Goal: Task Accomplishment & Management: Manage account settings

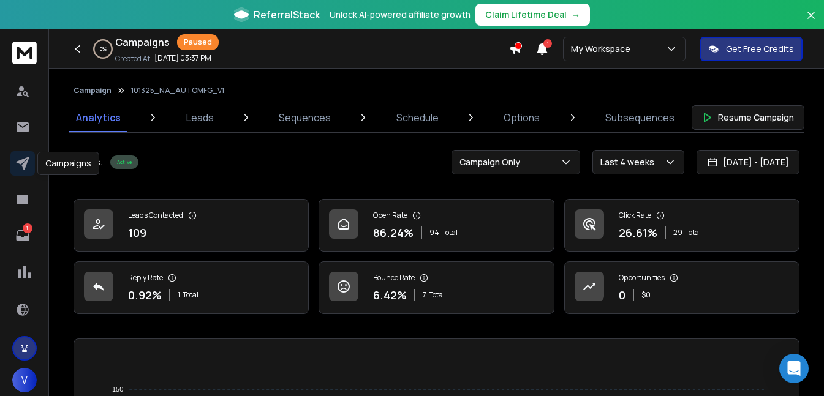
click at [30, 170] on link at bounding box center [22, 163] width 24 height 24
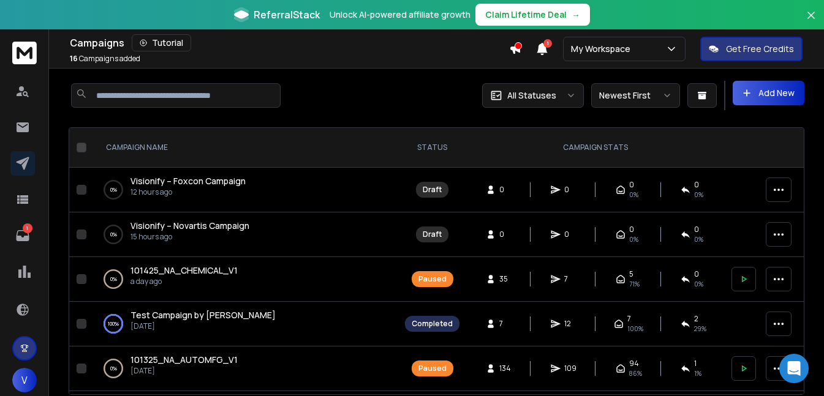
click at [221, 269] on span "101425_NA_CHEMICAL_V1" at bounding box center [183, 271] width 107 height 12
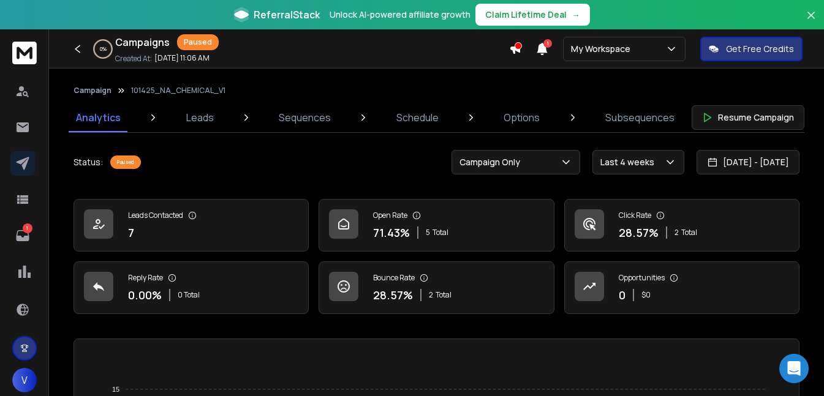
click at [195, 122] on p "Leads" at bounding box center [200, 117] width 28 height 15
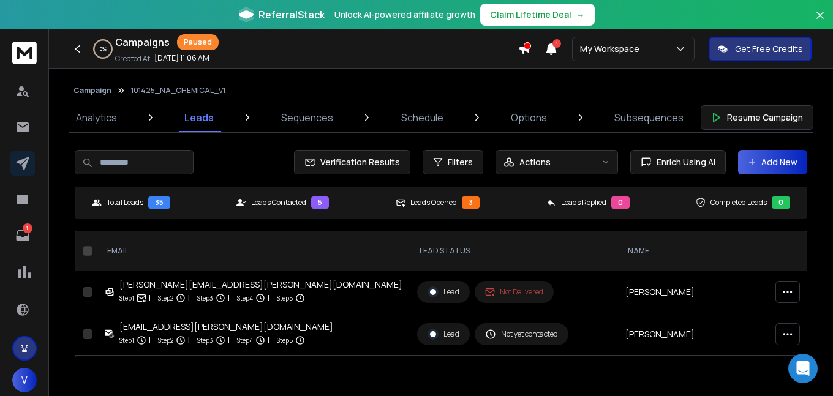
click at [760, 162] on button "Add New" at bounding box center [772, 162] width 69 height 24
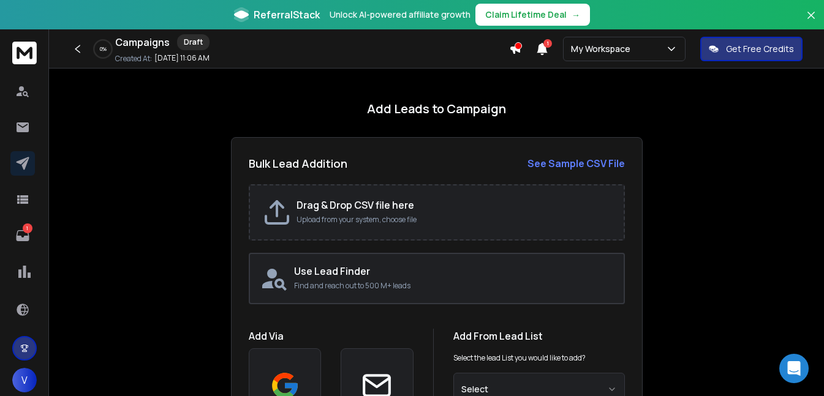
click at [362, 206] on h2 "Drag & Drop CSV file here" at bounding box center [453, 205] width 315 height 15
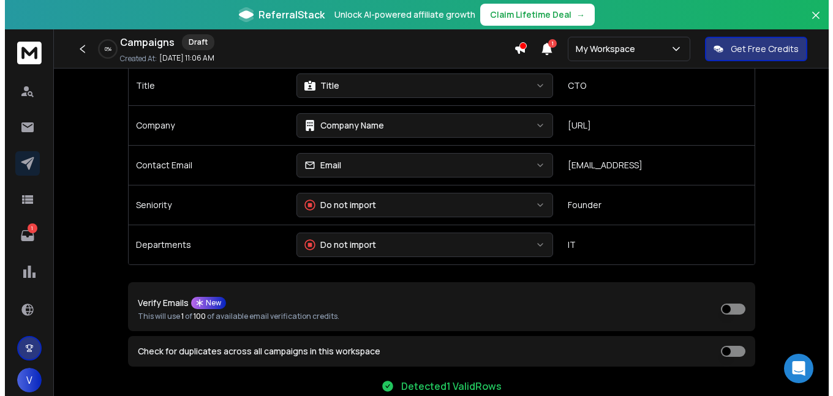
scroll to position [360, 0]
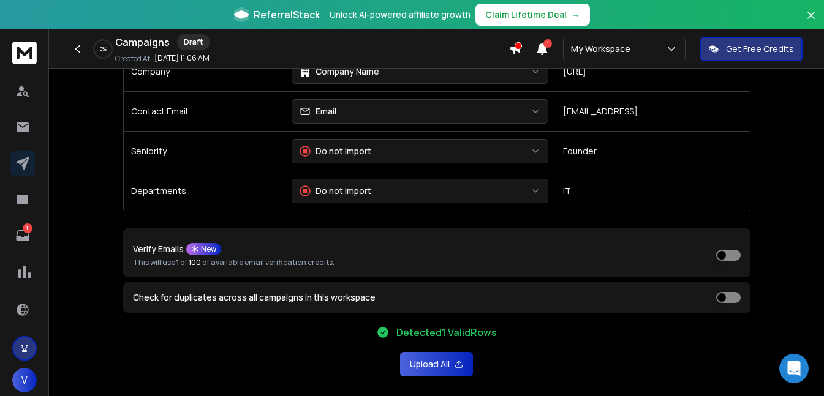
click at [420, 366] on button "Upload All" at bounding box center [436, 364] width 73 height 24
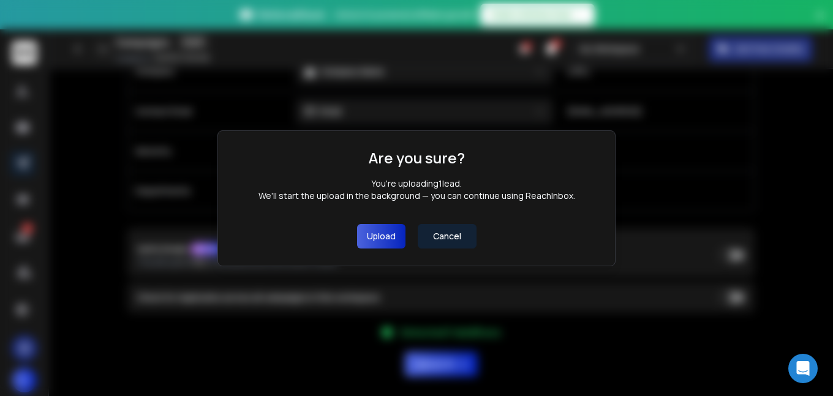
click at [383, 232] on button "Upload" at bounding box center [381, 236] width 48 height 24
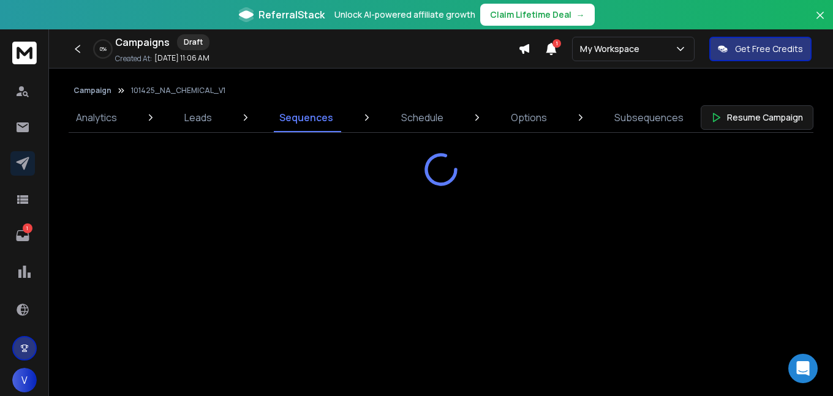
click at [240, 343] on div "ReferralStack Unlock AI-powered affiliate growth Lifetime Deals available! Clai…" at bounding box center [416, 198] width 833 height 396
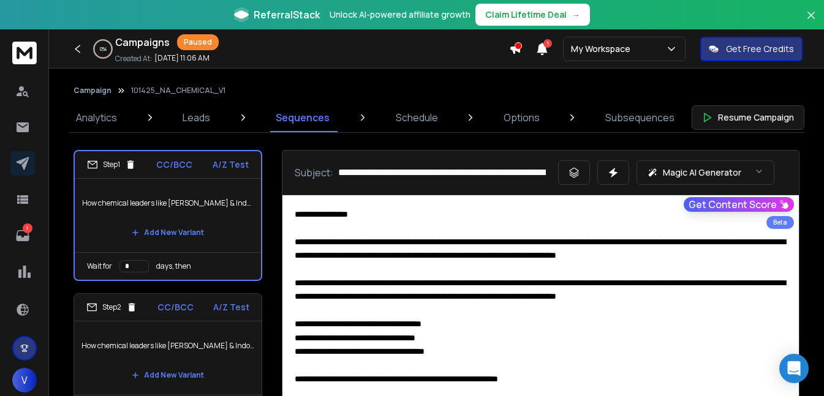
click at [705, 121] on polygon at bounding box center [707, 117] width 7 height 9
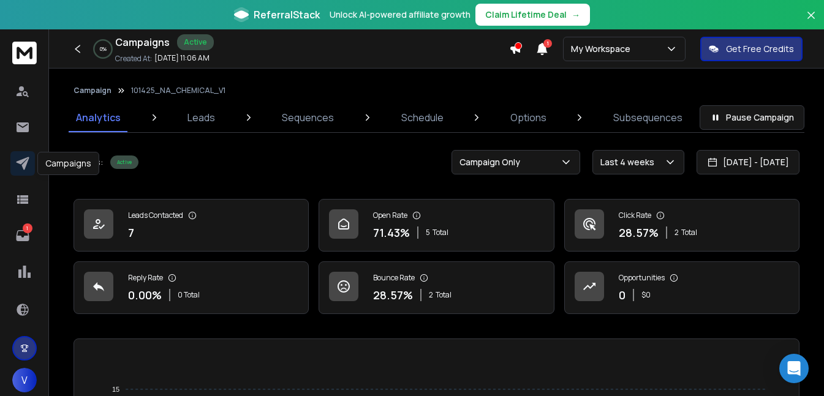
click at [29, 166] on icon at bounding box center [22, 163] width 15 height 15
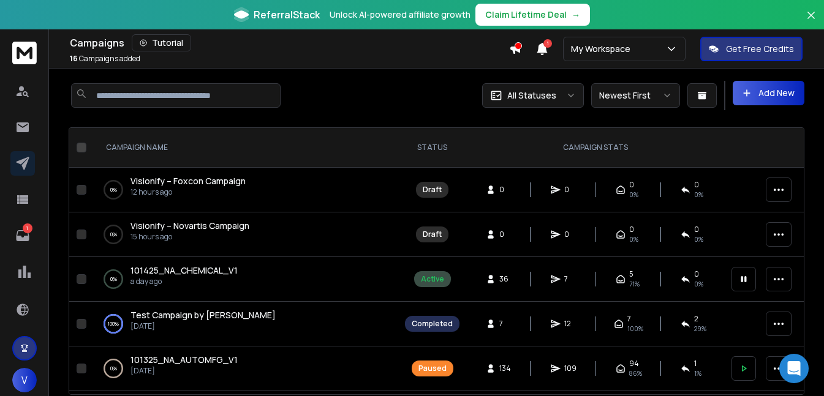
click at [216, 360] on span "101325_NA_AUTOMFG_V1" at bounding box center [183, 360] width 107 height 12
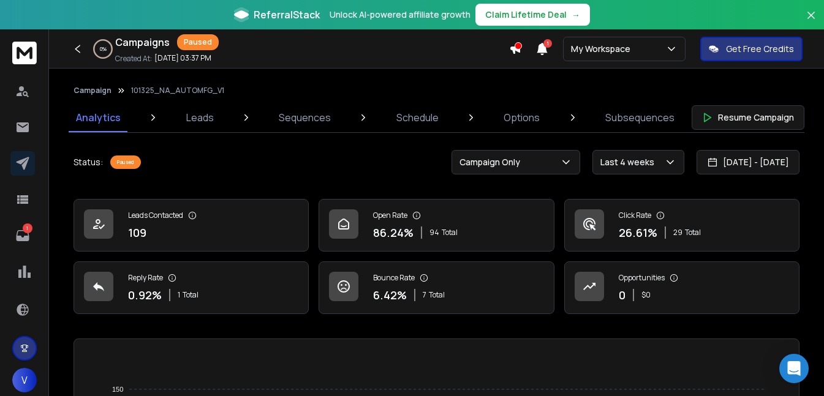
click at [209, 119] on p "Leads" at bounding box center [200, 117] width 28 height 15
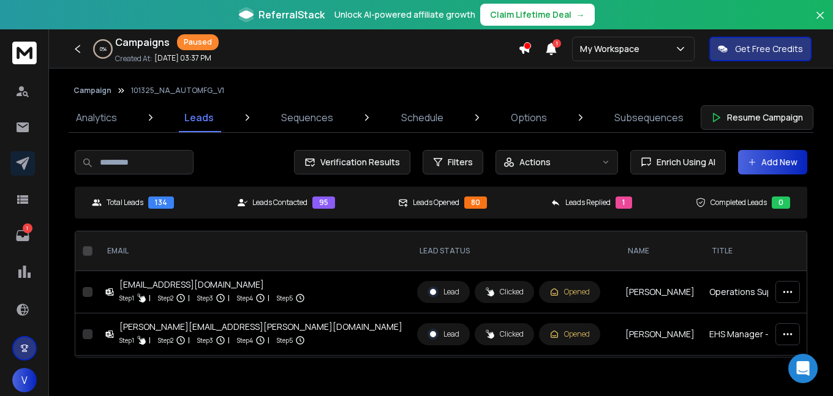
click at [770, 160] on button "Add New" at bounding box center [772, 162] width 69 height 24
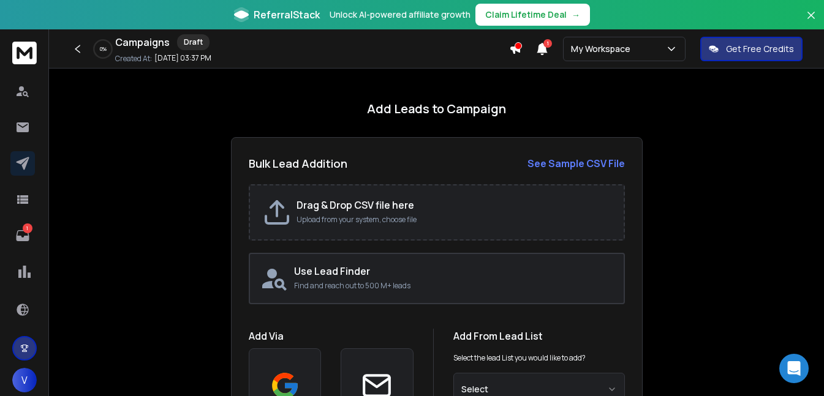
click at [408, 206] on h2 "Drag & Drop CSV file here" at bounding box center [453, 205] width 315 height 15
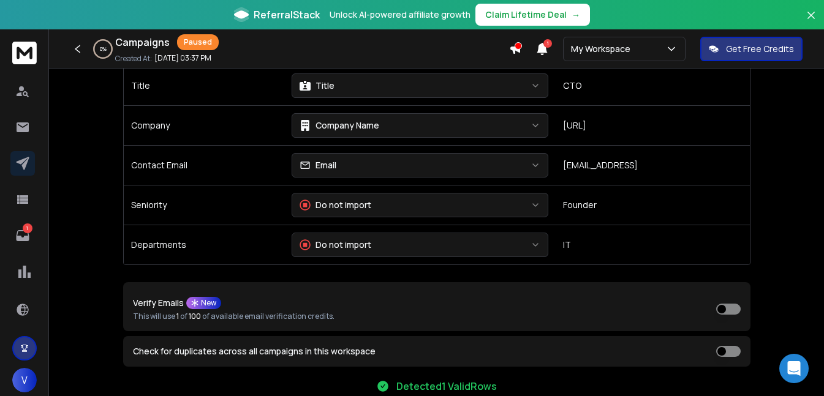
scroll to position [360, 0]
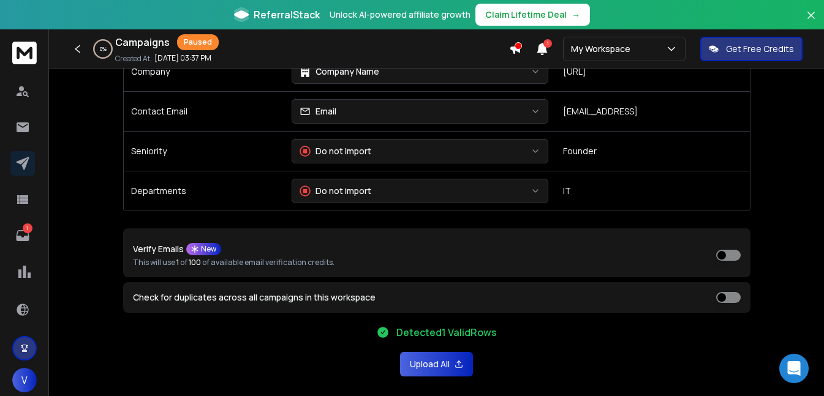
click at [420, 366] on button "Upload All" at bounding box center [436, 364] width 73 height 24
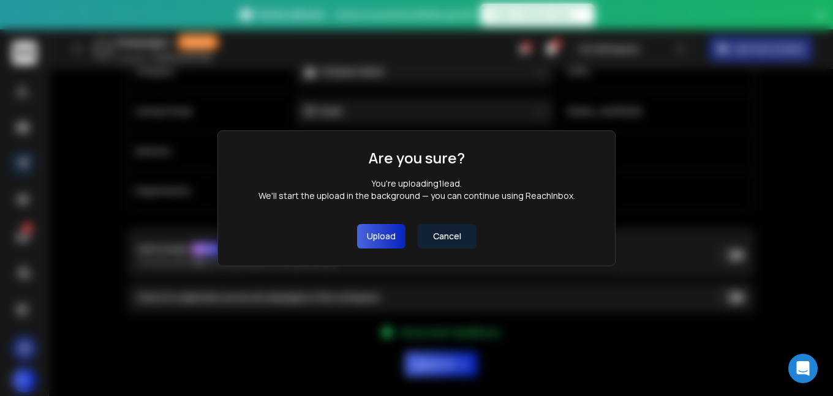
click at [374, 236] on button "Upload" at bounding box center [381, 236] width 48 height 24
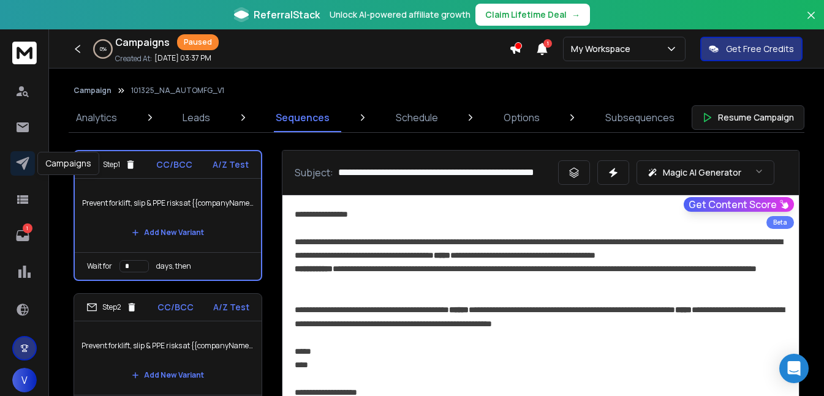
click at [27, 163] on icon at bounding box center [22, 163] width 15 height 15
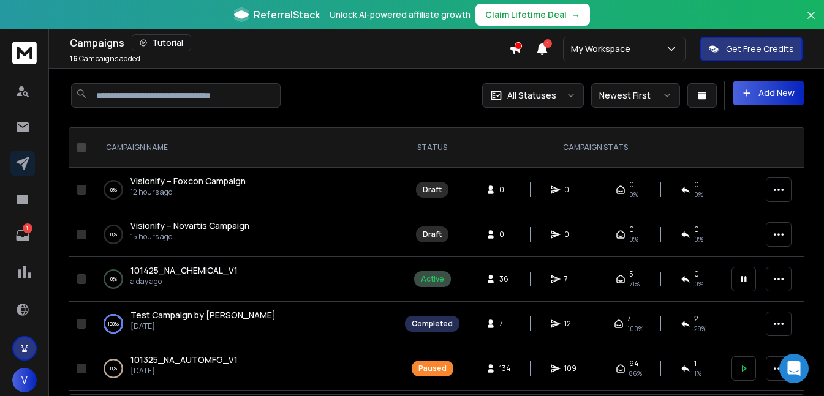
click at [217, 272] on span "101425_NA_CHEMICAL_V1" at bounding box center [183, 271] width 107 height 12
